Goal: Information Seeking & Learning: Check status

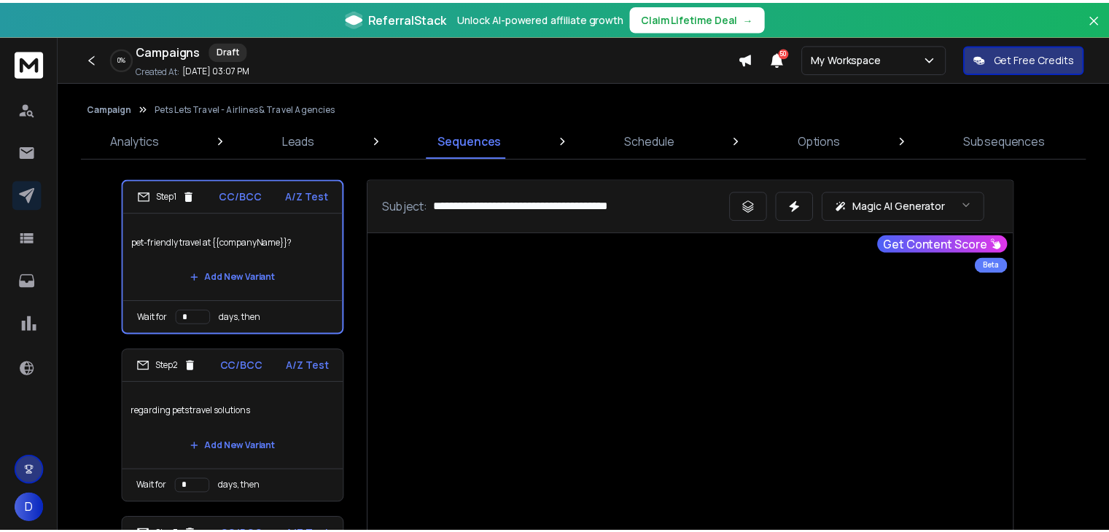
scroll to position [82, 0]
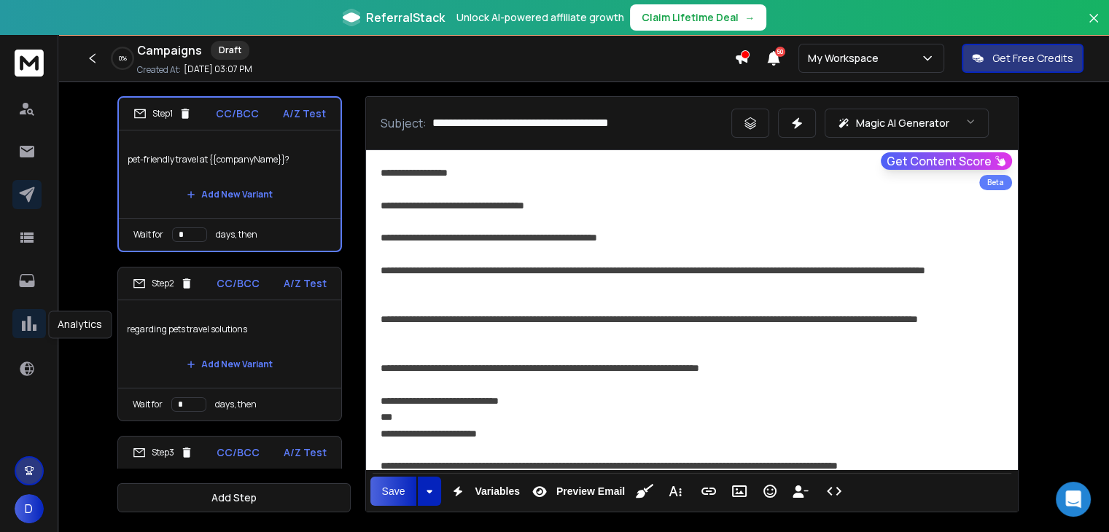
click at [32, 327] on icon at bounding box center [29, 324] width 22 height 22
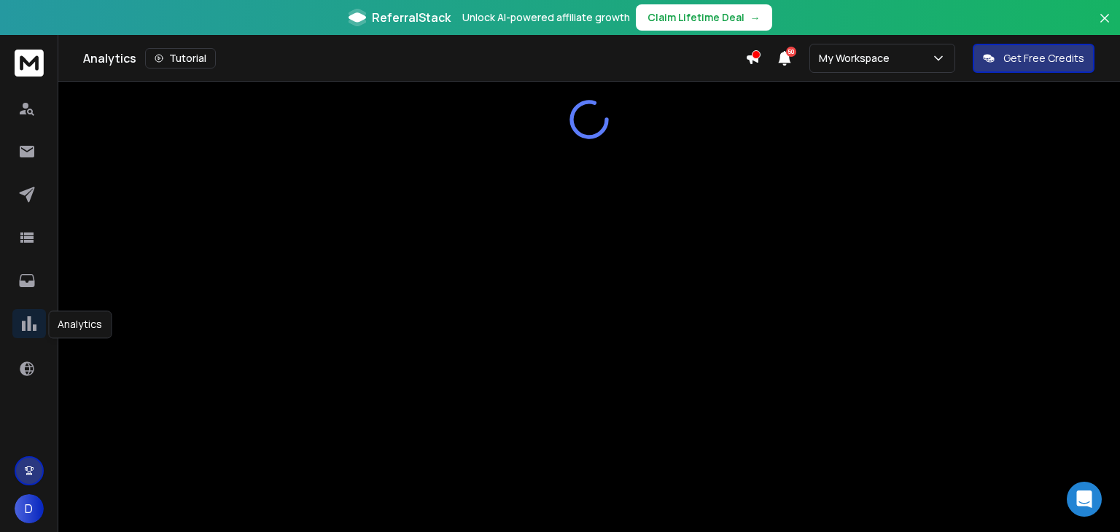
click at [32, 327] on icon at bounding box center [29, 324] width 22 height 22
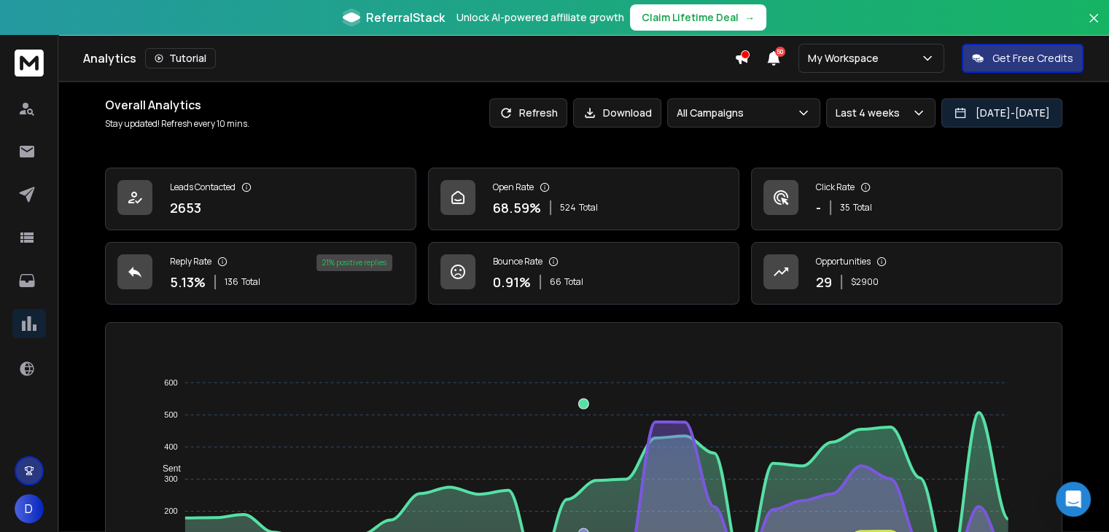
click at [941, 108] on button "[DATE] - [DATE]" at bounding box center [1001, 112] width 121 height 29
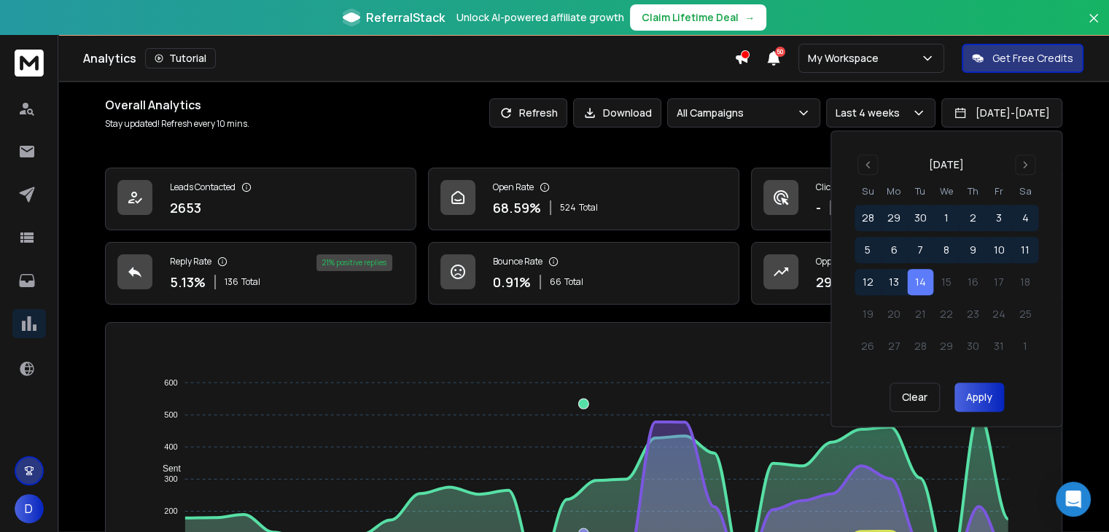
click at [901, 278] on button "13" at bounding box center [894, 282] width 26 height 26
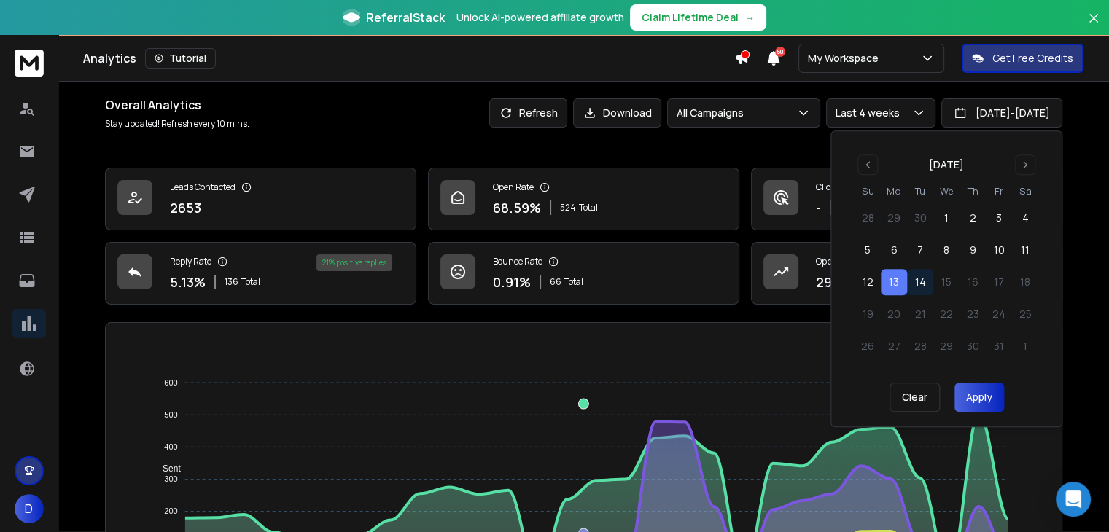
click at [901, 278] on button "13" at bounding box center [894, 282] width 26 height 26
click at [871, 281] on button "12" at bounding box center [867, 282] width 26 height 26
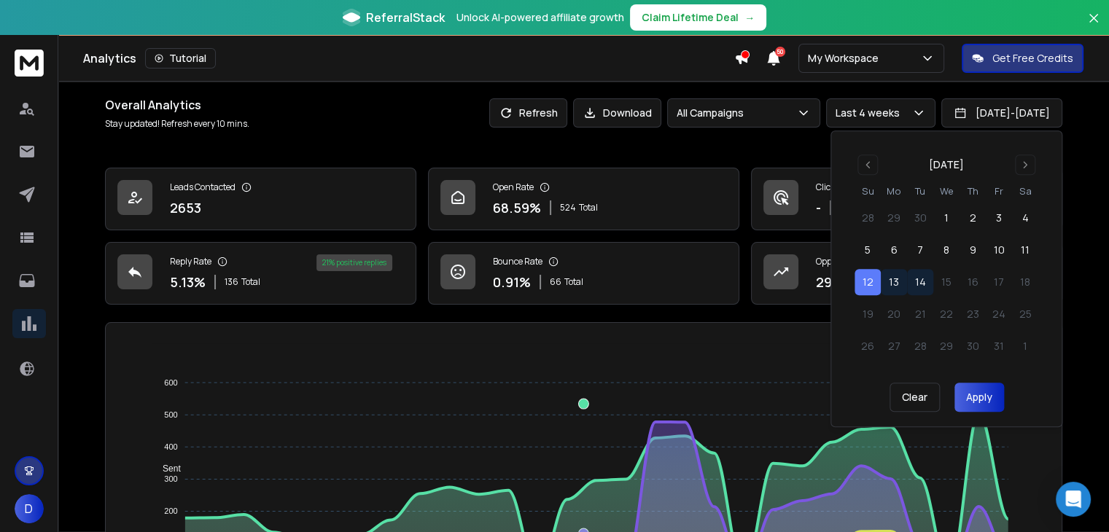
click at [892, 281] on button "13" at bounding box center [894, 282] width 26 height 26
click at [964, 398] on button "Apply" at bounding box center [979, 397] width 50 height 29
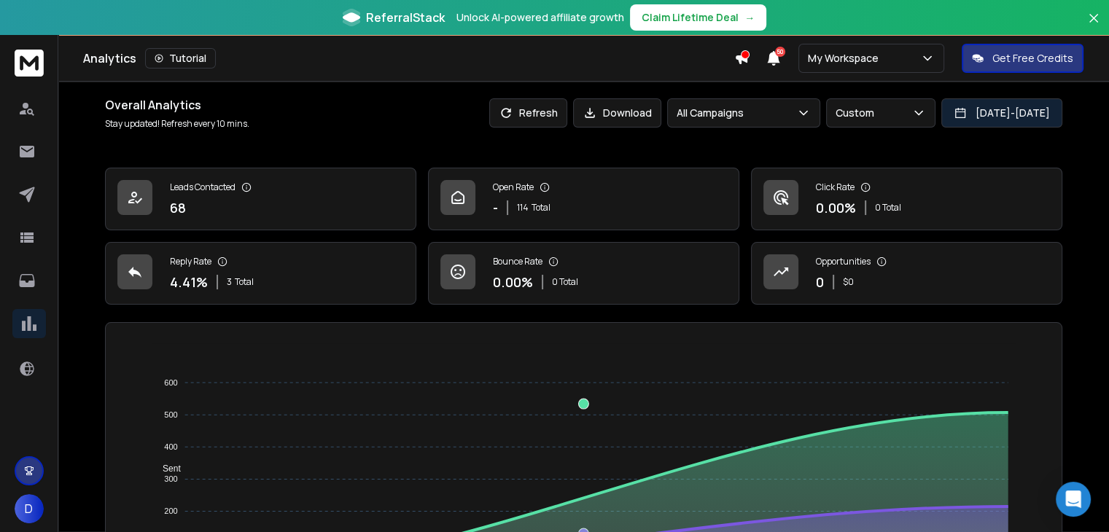
click at [941, 118] on button "[DATE] - [DATE]" at bounding box center [1001, 112] width 121 height 29
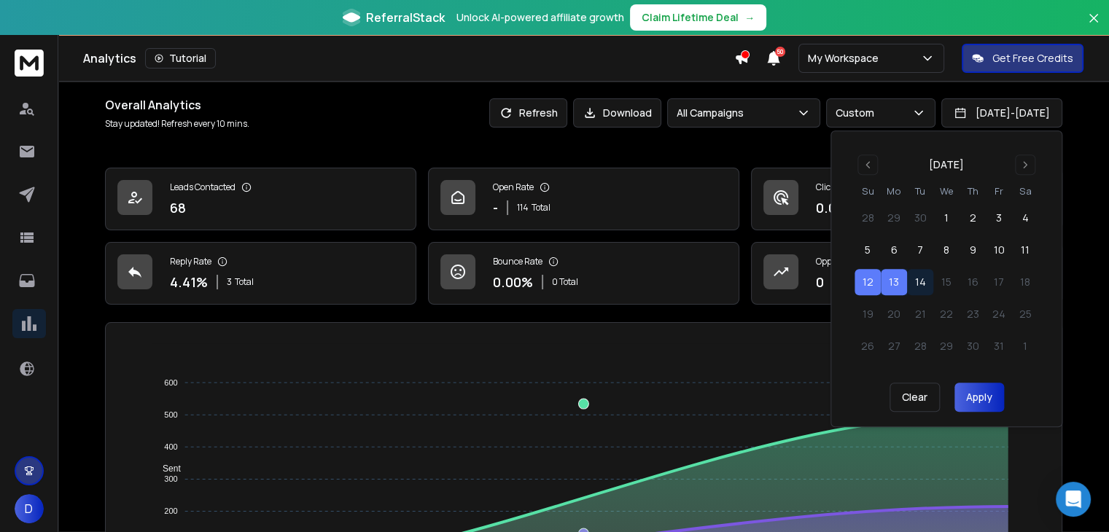
click at [922, 283] on button "14" at bounding box center [920, 282] width 26 height 26
click at [898, 278] on button "13" at bounding box center [894, 282] width 26 height 26
click at [921, 280] on button "14" at bounding box center [920, 282] width 26 height 26
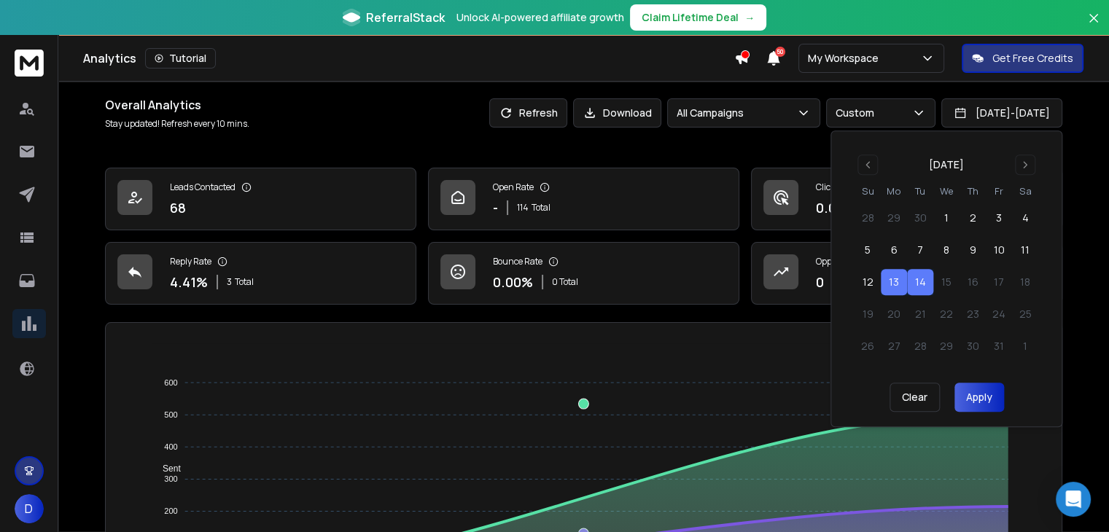
click at [921, 280] on button "14" at bounding box center [920, 282] width 26 height 26
click at [910, 284] on button "14" at bounding box center [920, 282] width 26 height 26
click at [896, 284] on button "13" at bounding box center [894, 282] width 26 height 26
click at [970, 408] on button "Apply" at bounding box center [979, 397] width 50 height 29
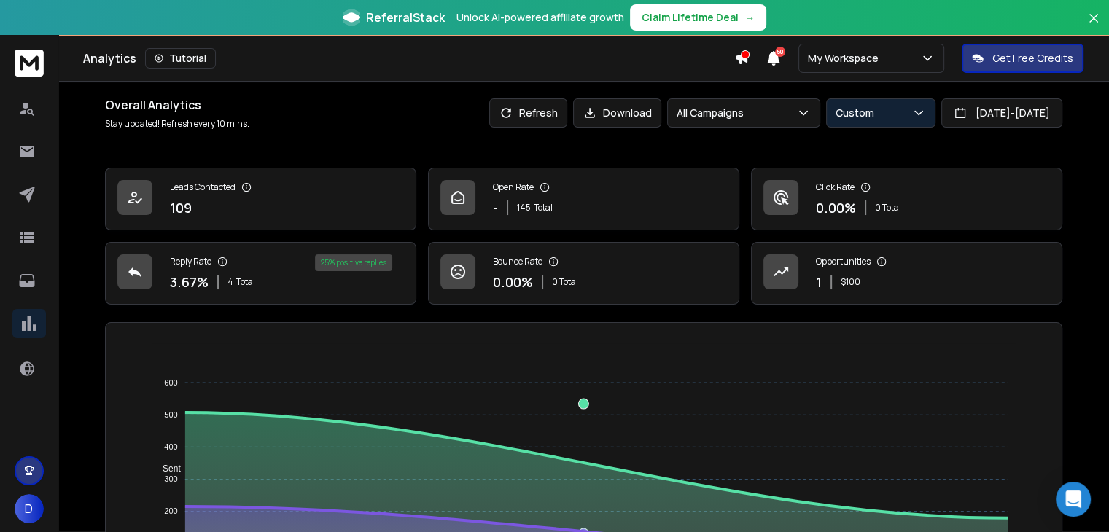
click at [911, 111] on icon "button" at bounding box center [918, 113] width 15 height 15
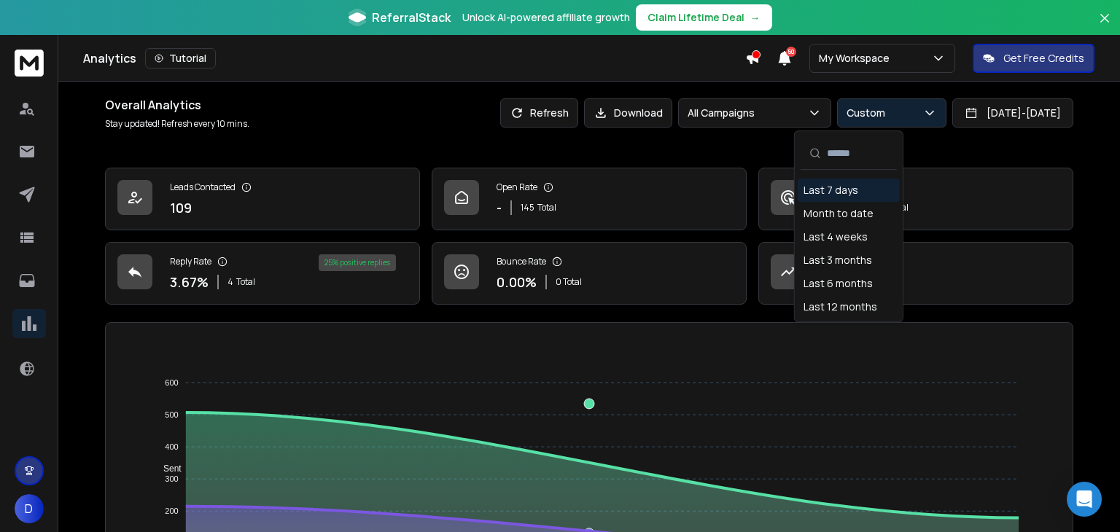
click at [875, 111] on div "Custom" at bounding box center [891, 113] width 90 height 15
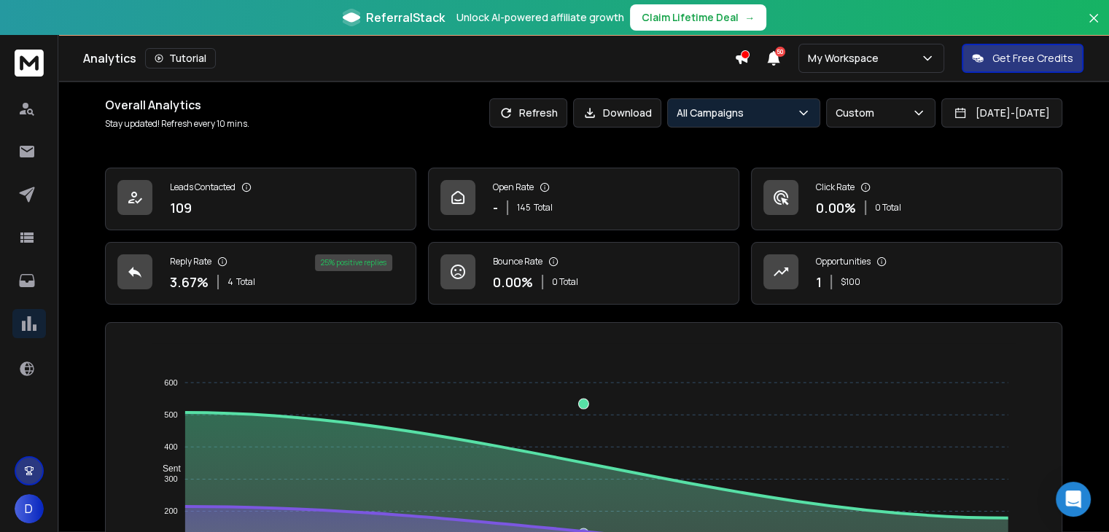
click at [796, 110] on icon at bounding box center [803, 113] width 15 height 15
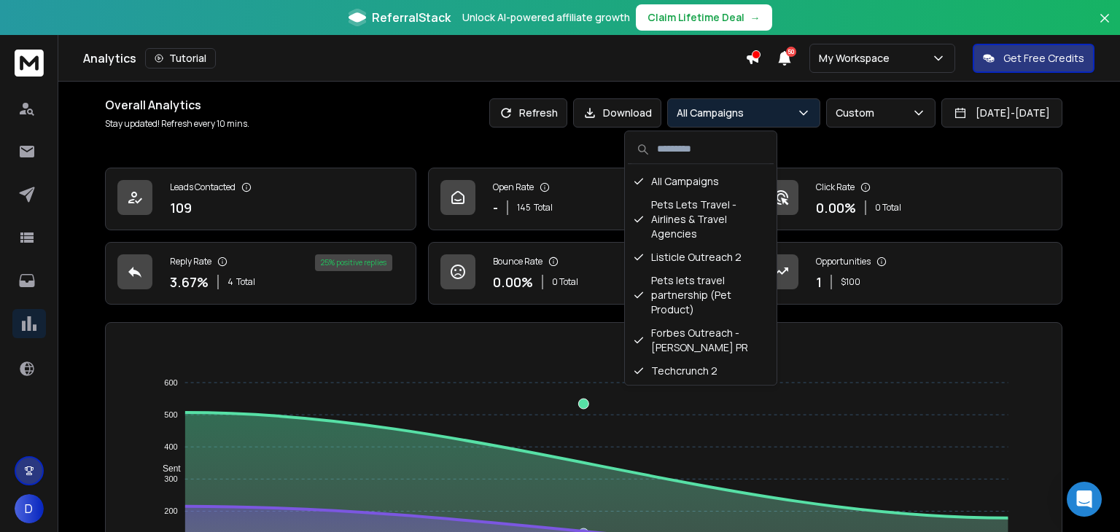
click at [796, 110] on icon at bounding box center [803, 113] width 15 height 15
click at [364, 135] on div "Overall Analytics Stay updated! Refresh every 10 mins. Refresh Download All Cam…" at bounding box center [583, 117] width 957 height 42
